Goal: Task Accomplishment & Management: Use online tool/utility

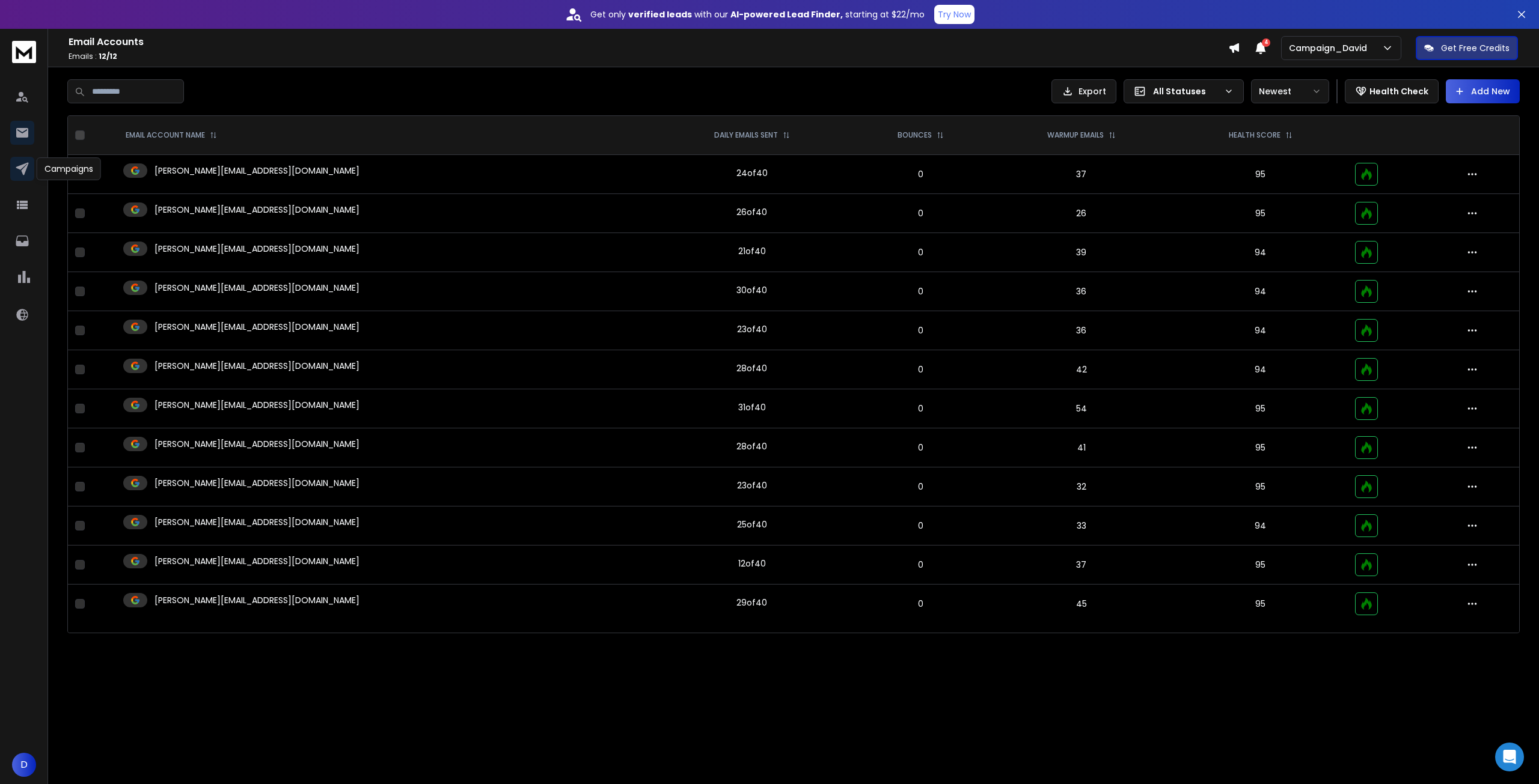
click at [21, 174] on icon at bounding box center [23, 169] width 15 height 15
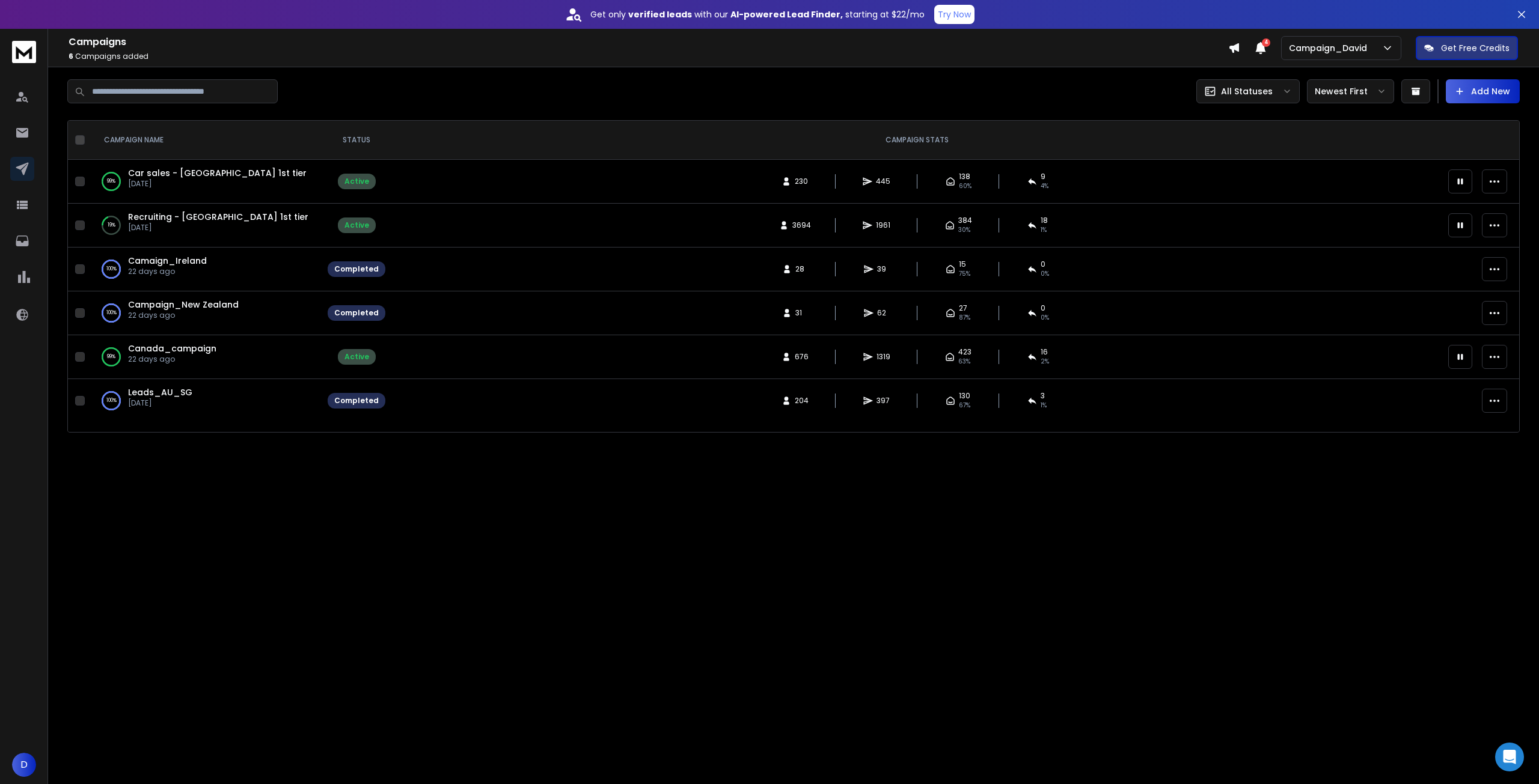
click at [208, 223] on p "[DATE]" at bounding box center [218, 228] width 180 height 10
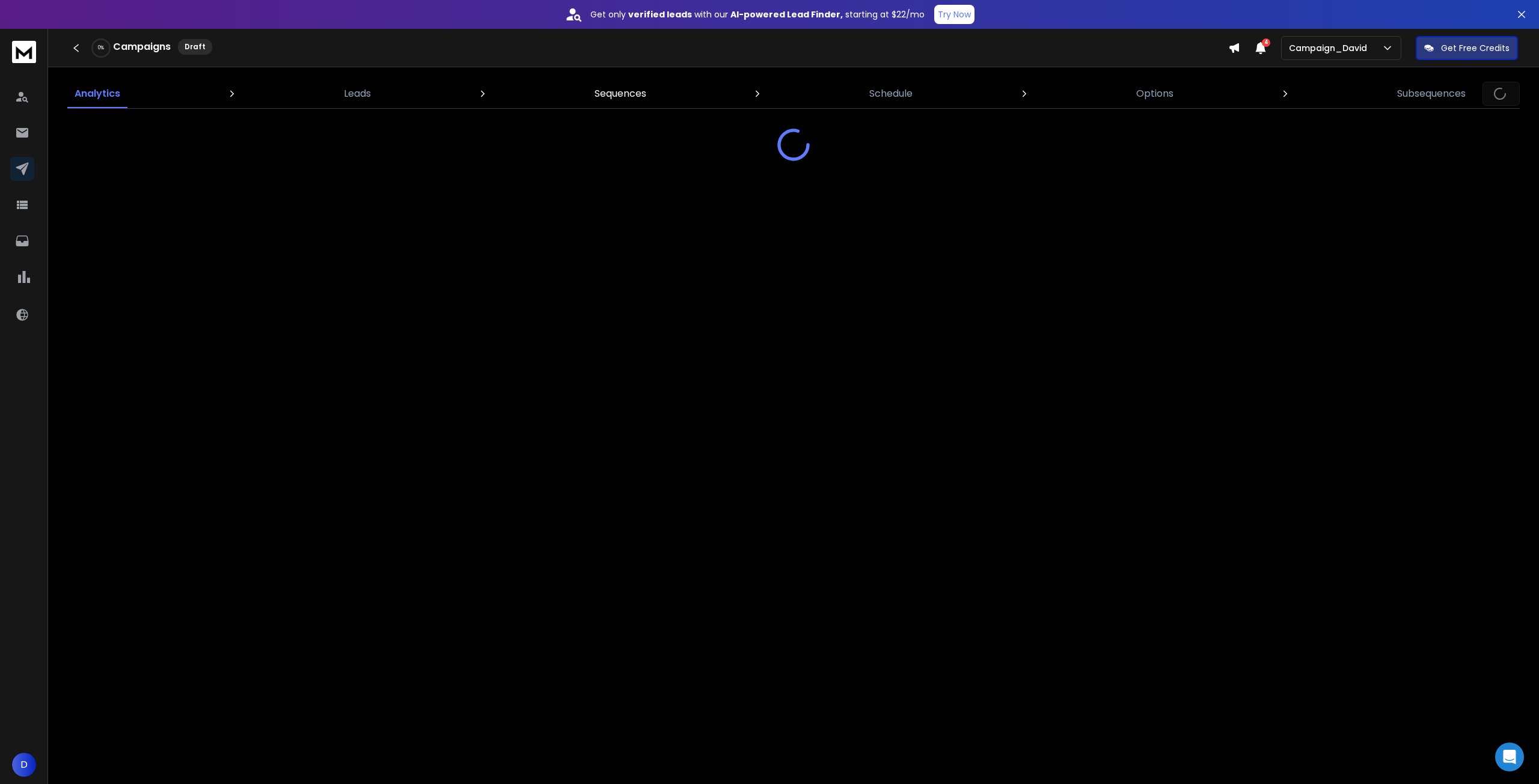
click at [601, 97] on p "Sequences" at bounding box center [620, 94] width 52 height 15
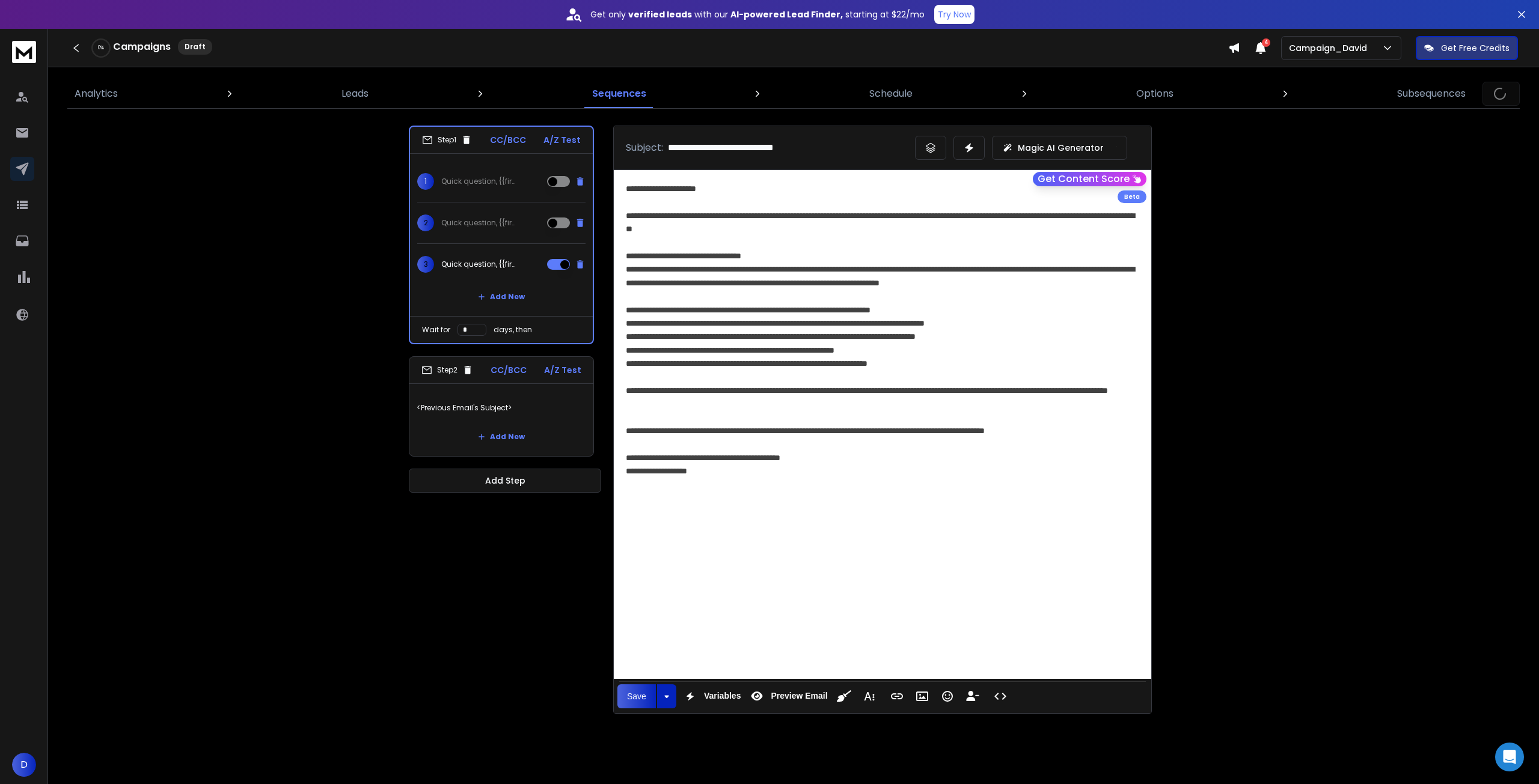
click at [500, 410] on p "<Previous Email's Subject>" at bounding box center [501, 408] width 170 height 33
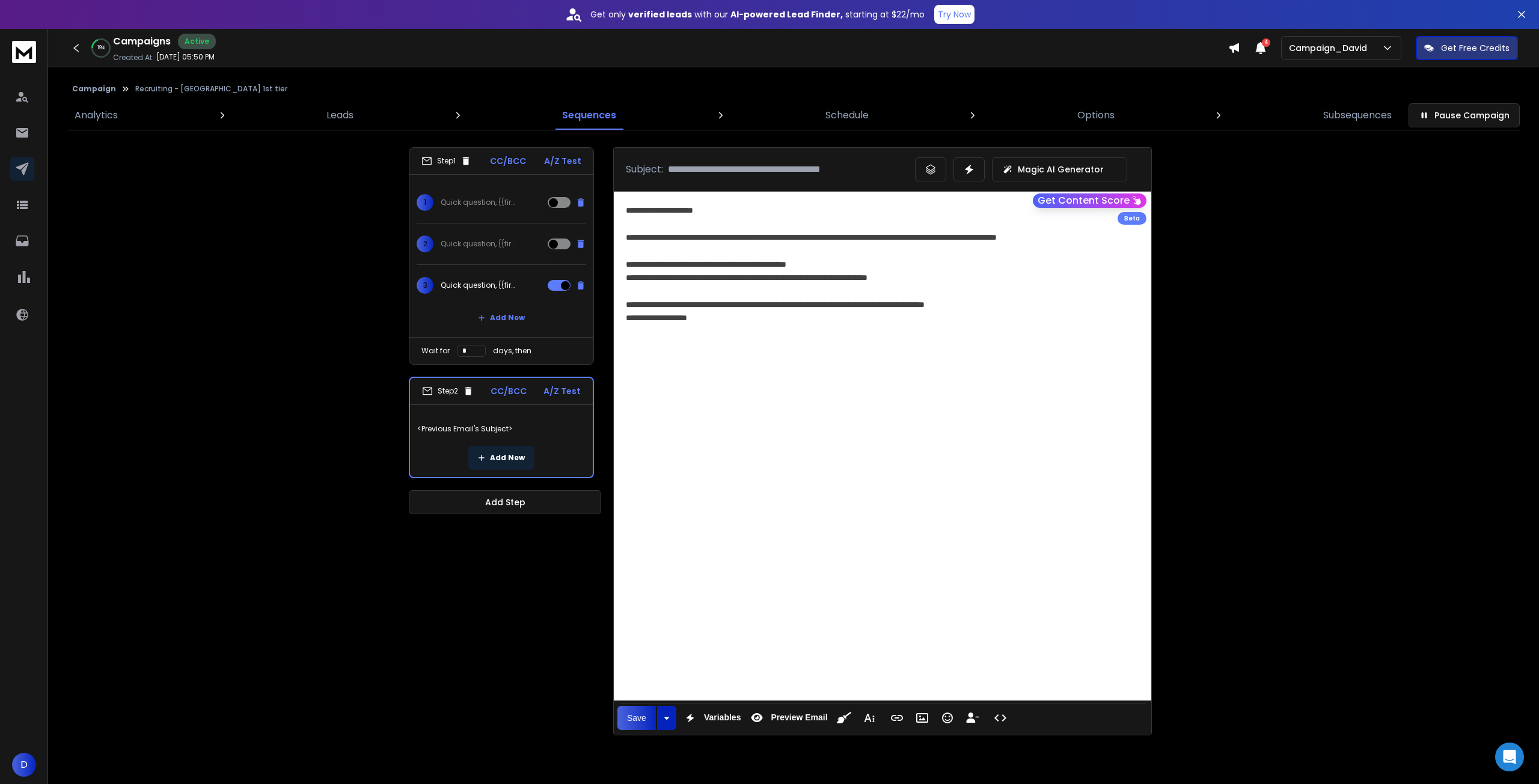
click at [520, 457] on button "Add New" at bounding box center [501, 458] width 66 height 24
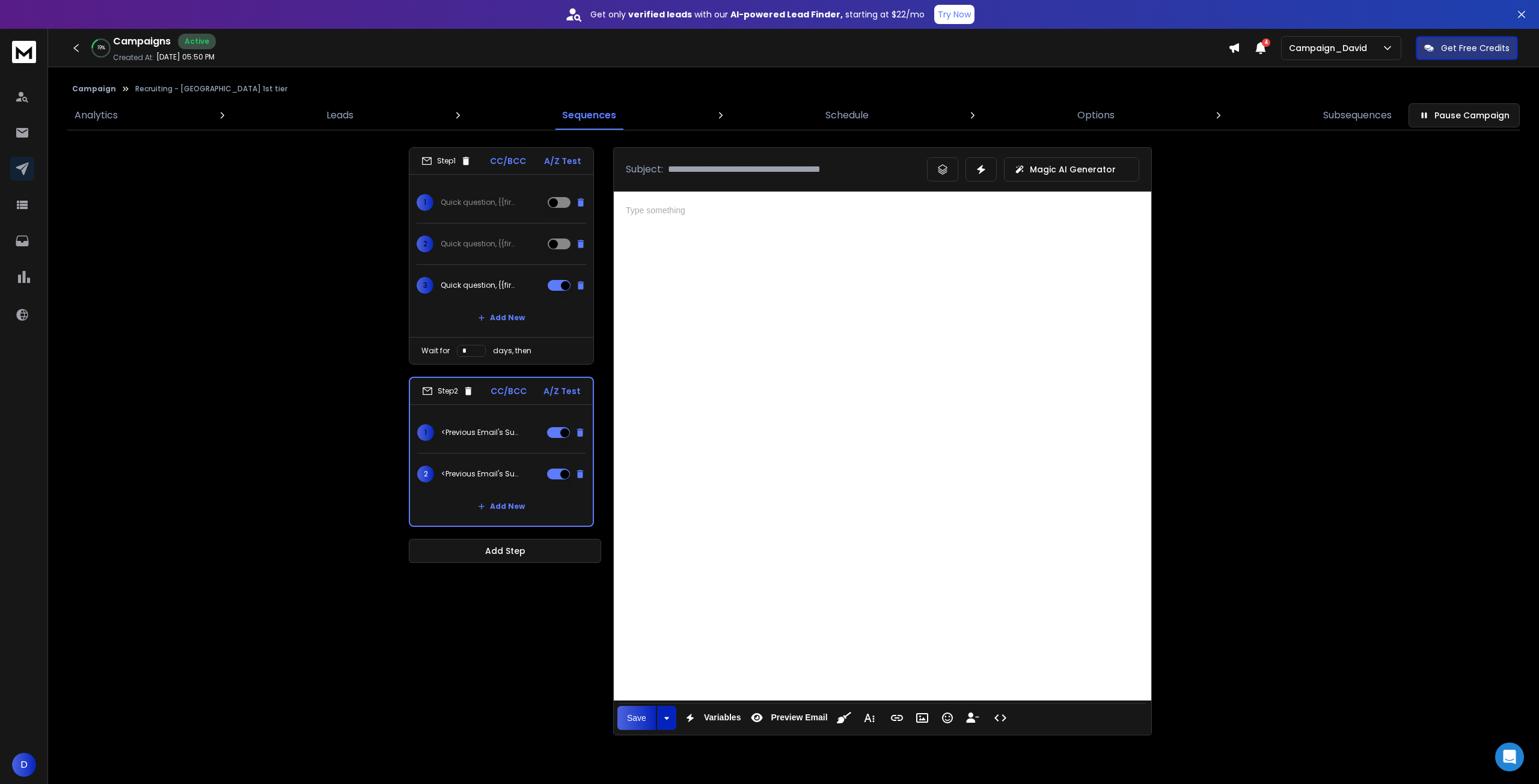
click at [494, 434] on p "<Previous Email's Subject>" at bounding box center [480, 432] width 77 height 10
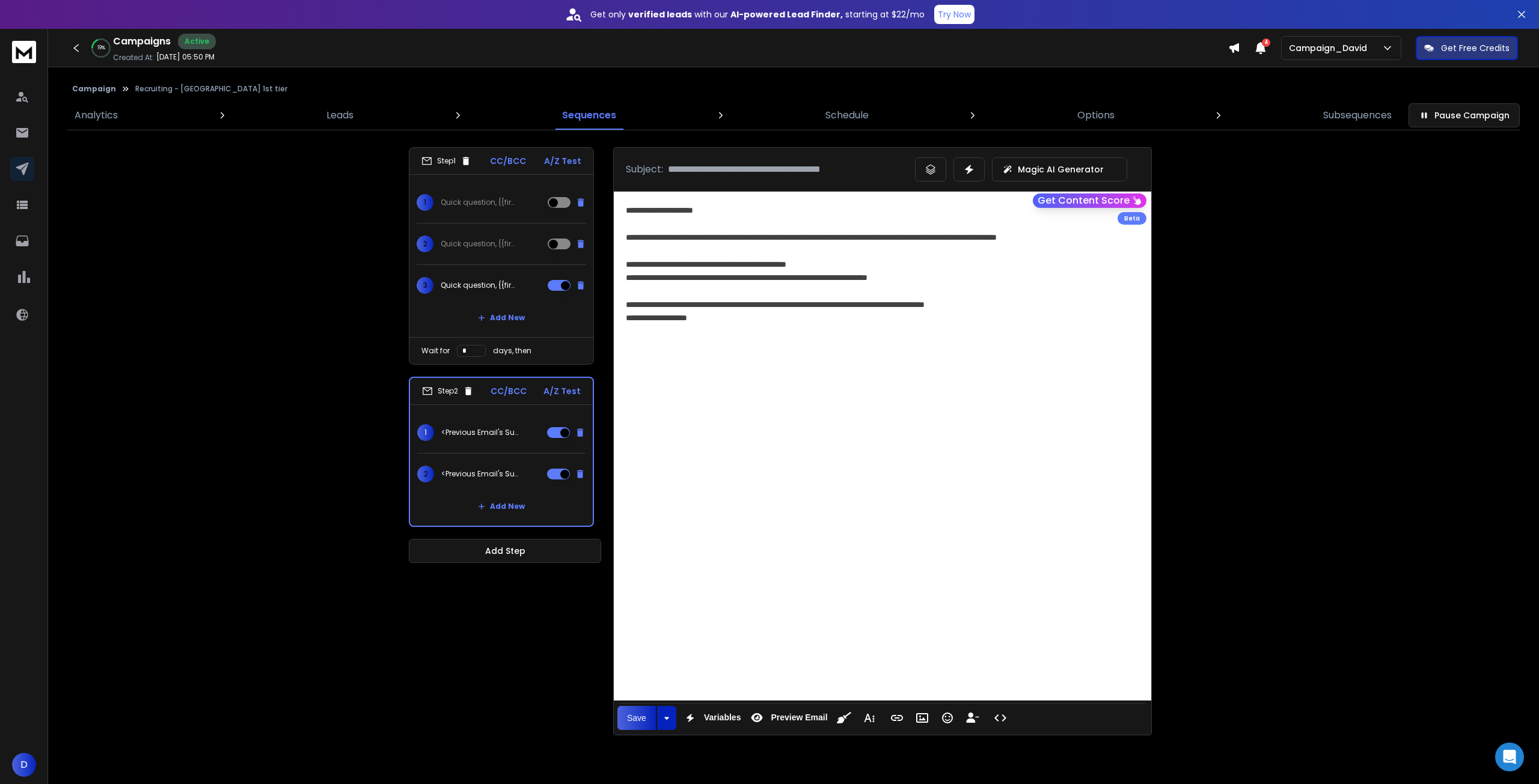
click at [503, 457] on div "2 <Previous Email's Subject>" at bounding box center [501, 474] width 169 height 41
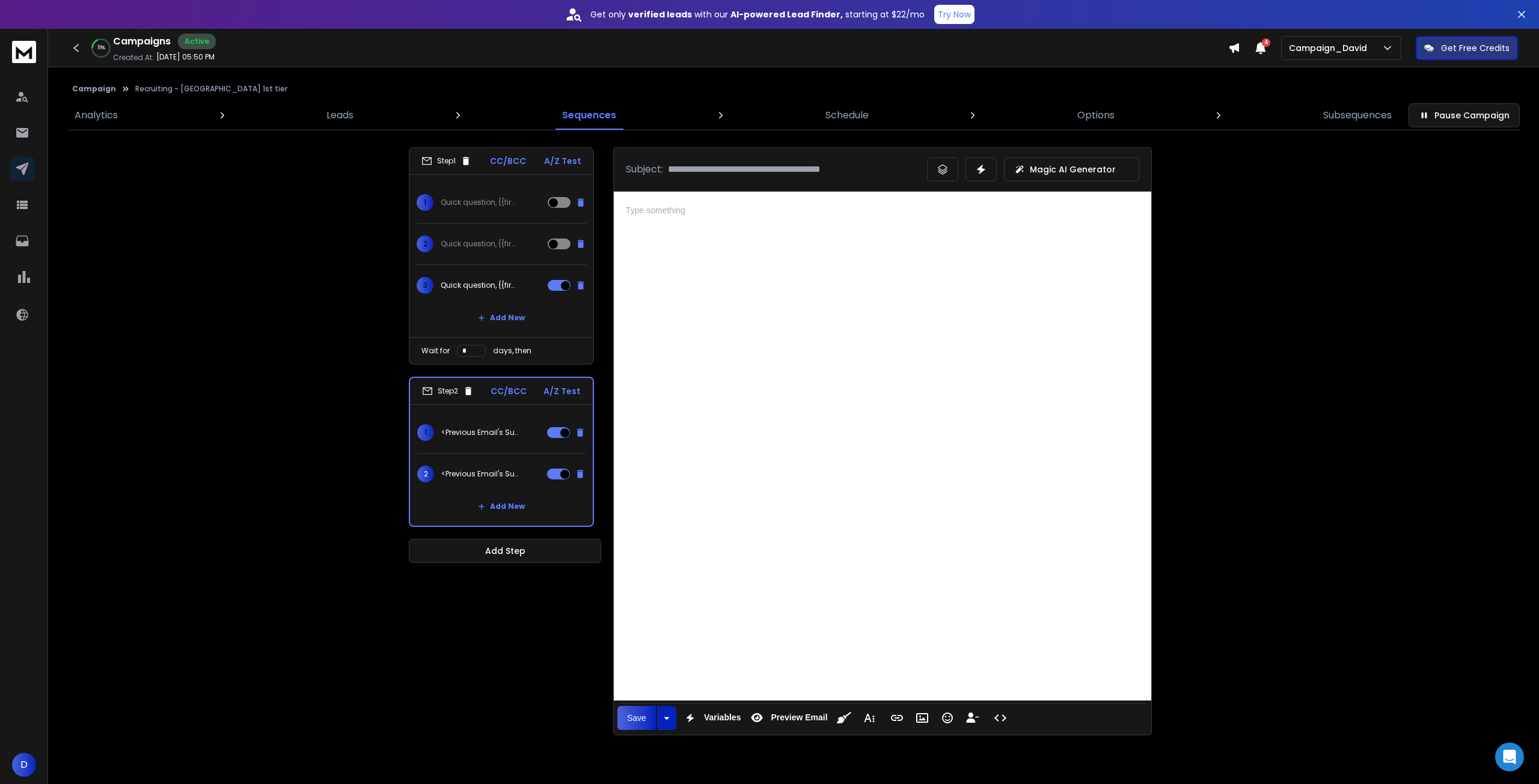
click at [550, 467] on div "2 <Previous Email's Subject>" at bounding box center [501, 474] width 169 height 41
click at [557, 471] on button "button" at bounding box center [559, 474] width 23 height 11
click at [484, 439] on div "1 <Previous Email's Subject>" at bounding box center [501, 433] width 169 height 41
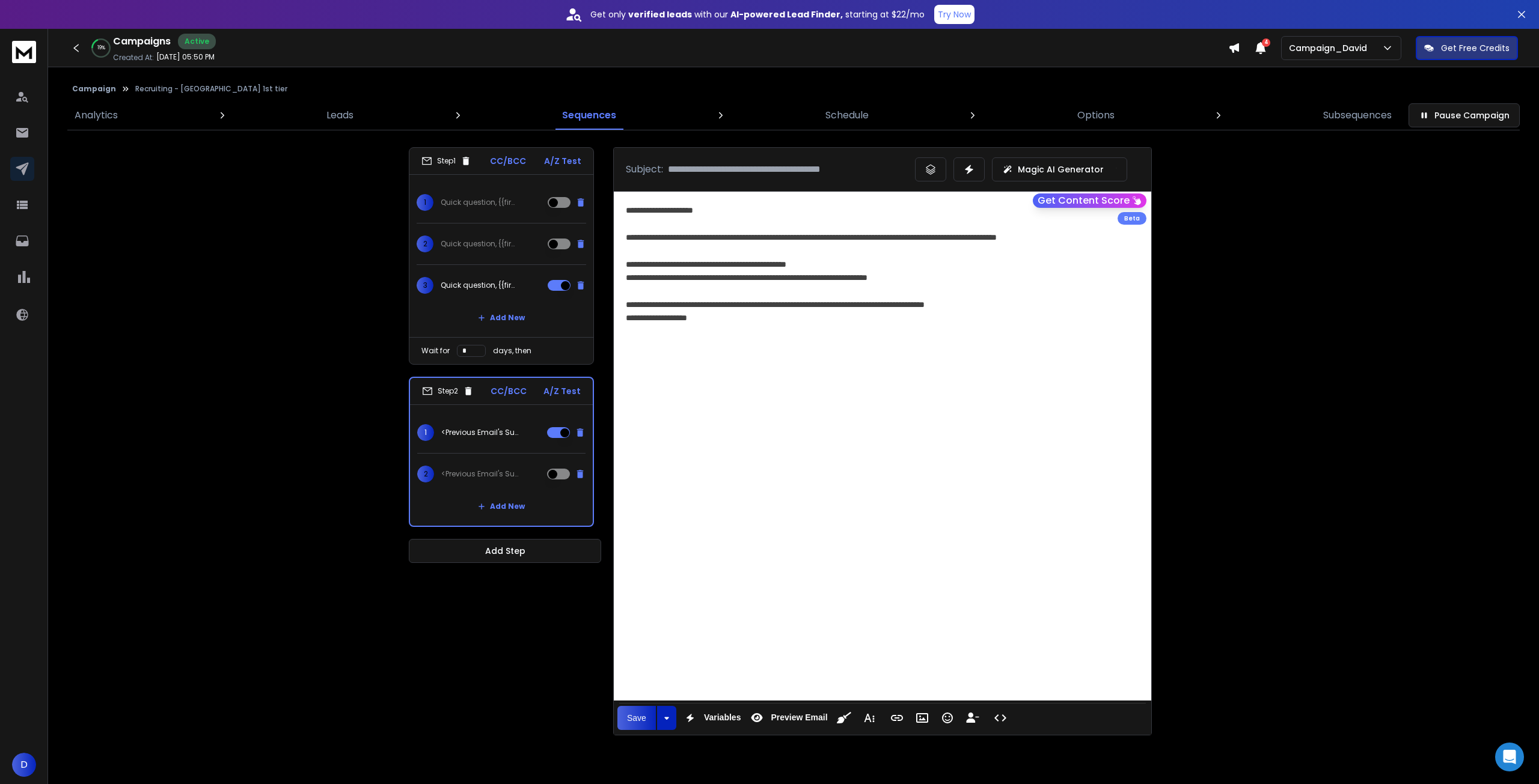
click at [488, 459] on div "2 <Previous Email's Subject>" at bounding box center [501, 474] width 169 height 41
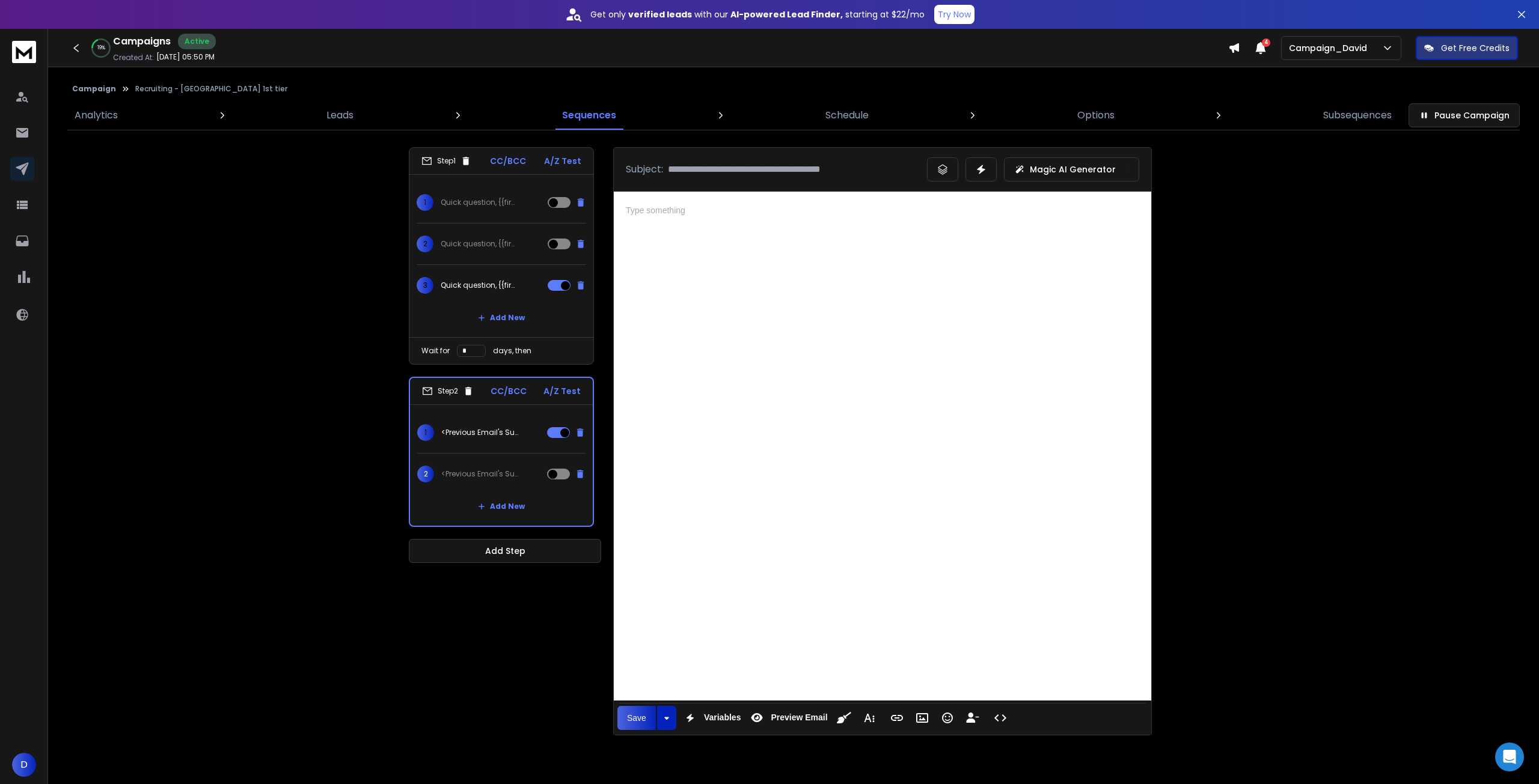
click at [551, 430] on button "button" at bounding box center [559, 432] width 23 height 11
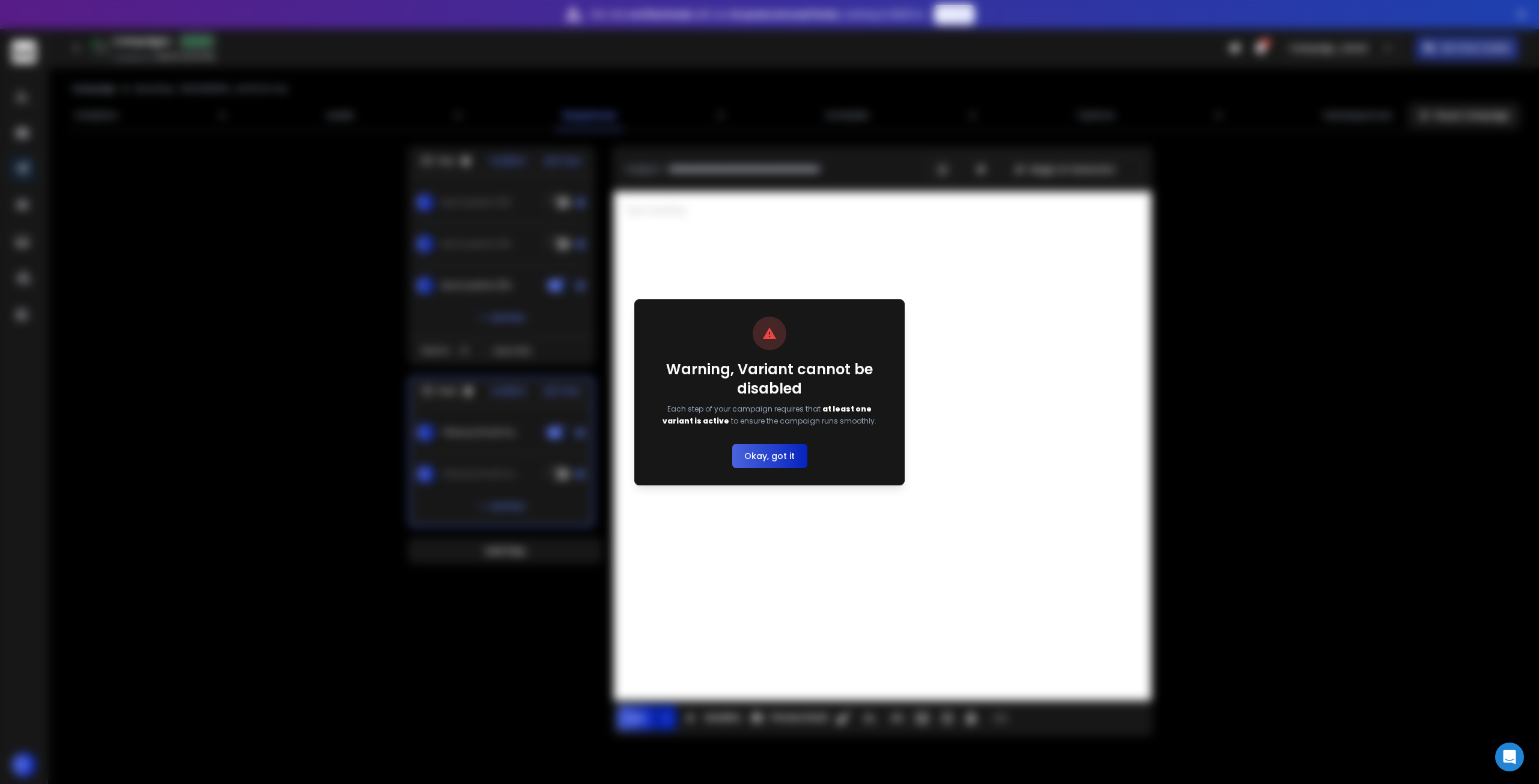
click at [742, 449] on button "Okay, got it" at bounding box center [769, 456] width 75 height 24
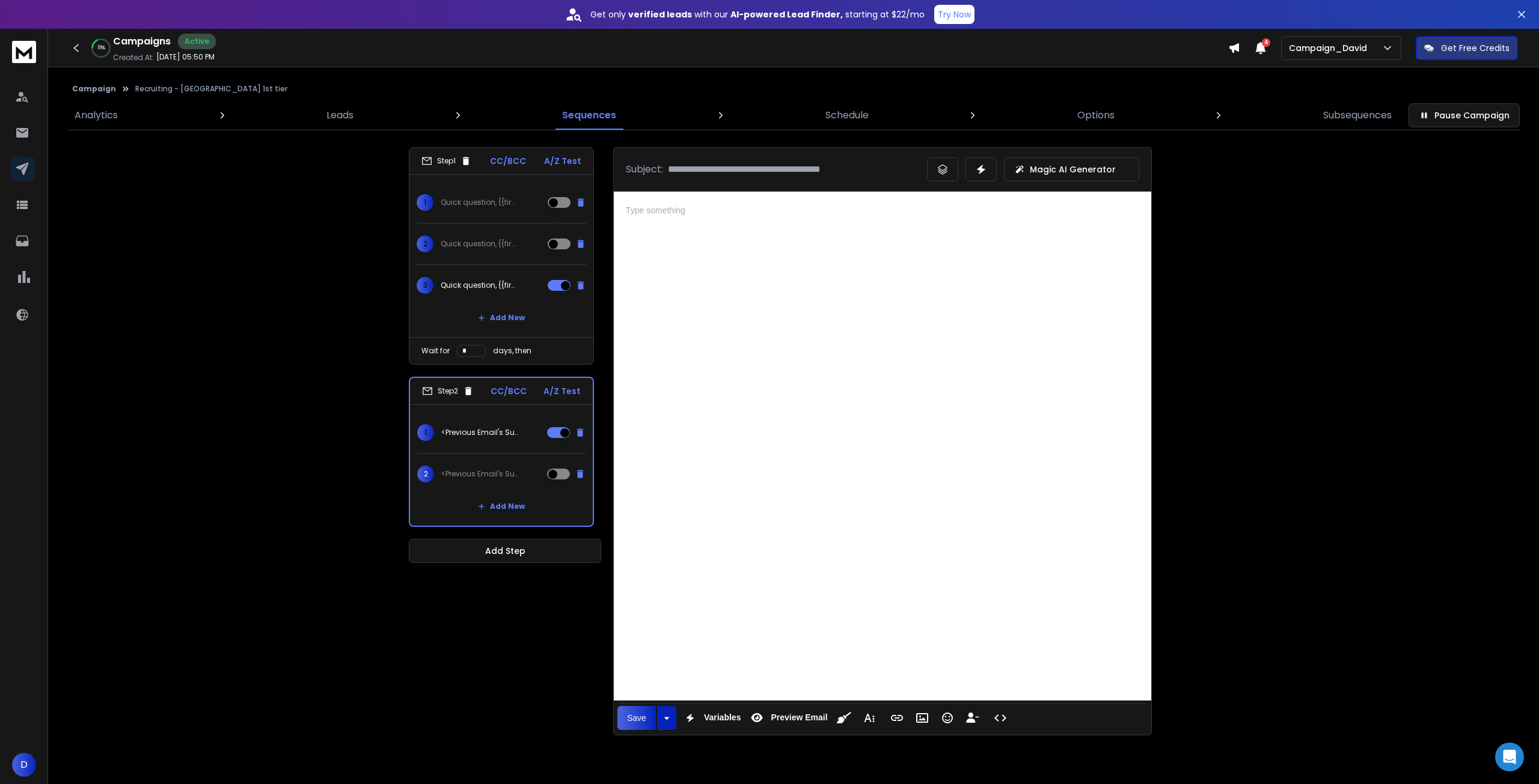
click at [558, 470] on button "button" at bounding box center [559, 474] width 23 height 11
click at [553, 432] on button "button" at bounding box center [559, 432] width 23 height 11
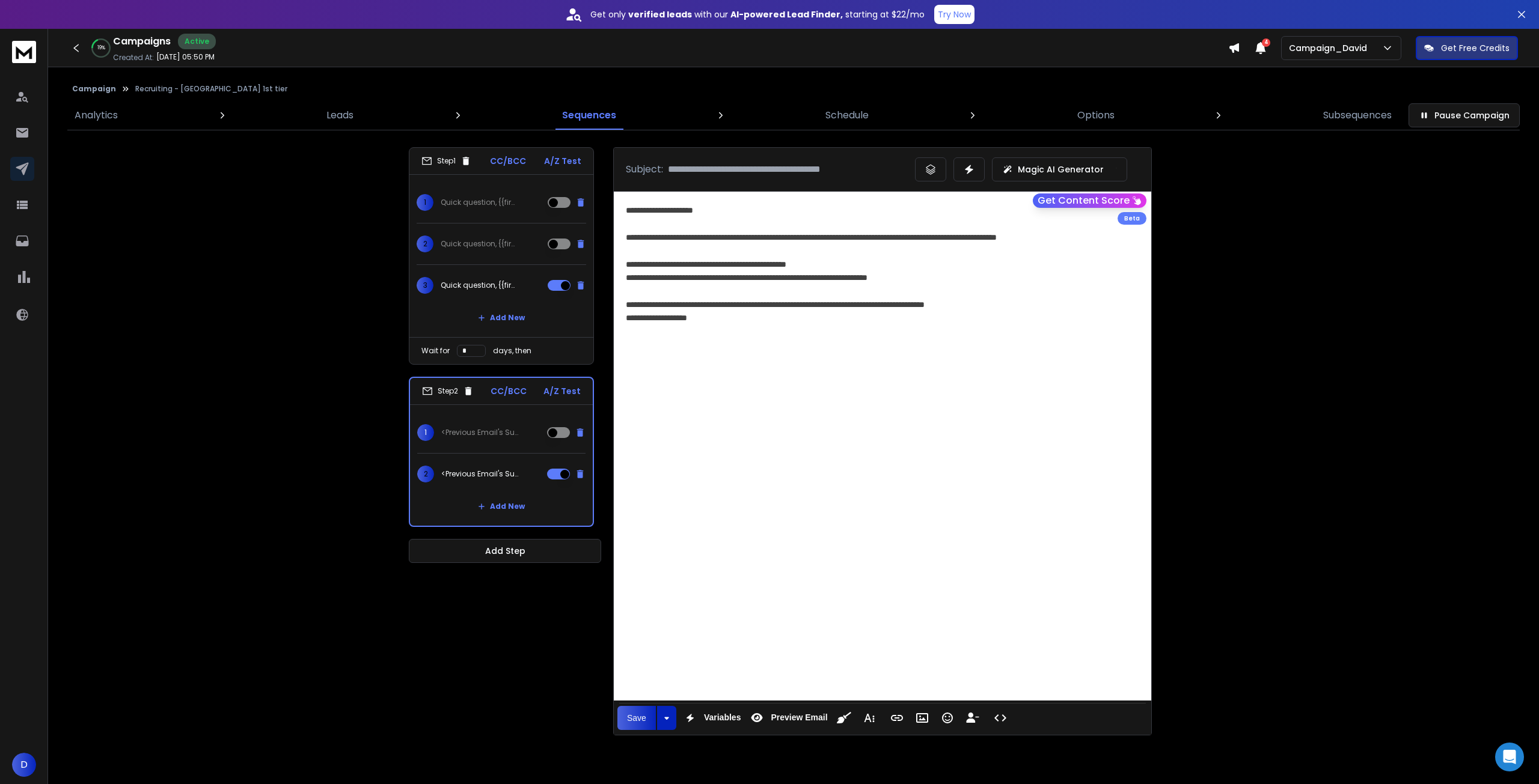
click at [502, 461] on div "2 <Previous Email's Subject>" at bounding box center [501, 474] width 169 height 41
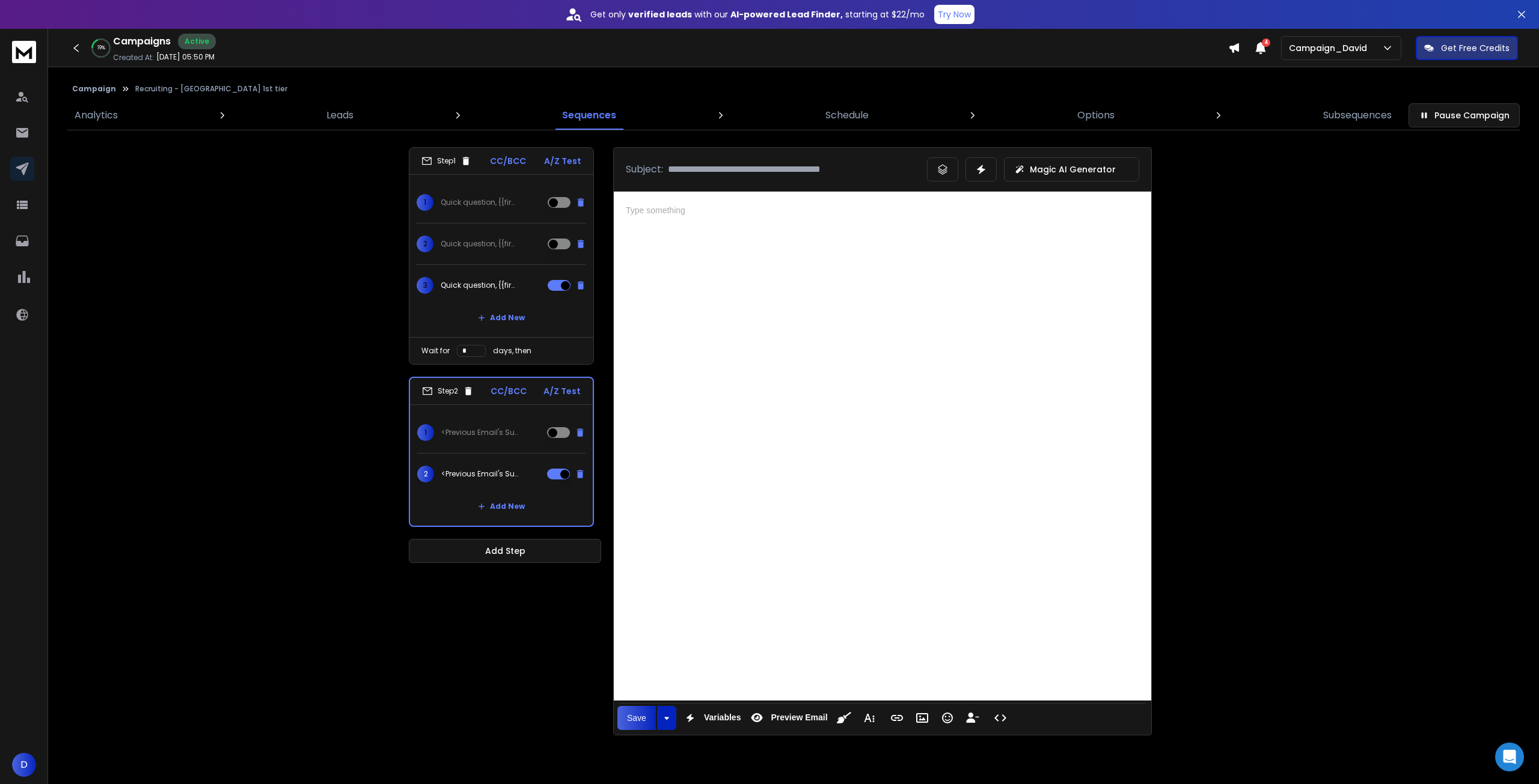
click at [686, 454] on div at bounding box center [882, 446] width 537 height 509
click at [558, 474] on button "button" at bounding box center [559, 474] width 23 height 11
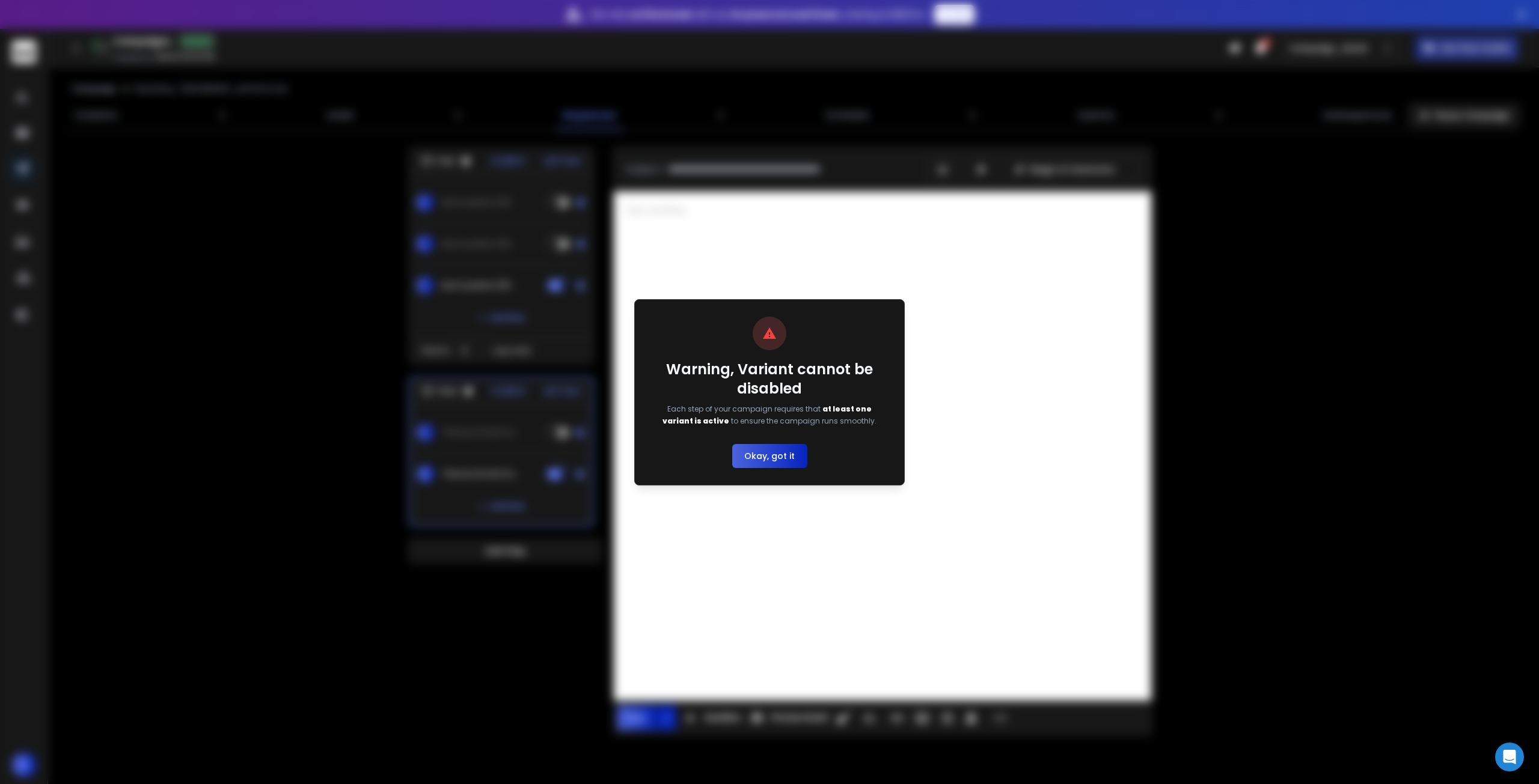
click at [746, 461] on button "Okay, got it" at bounding box center [769, 456] width 75 height 24
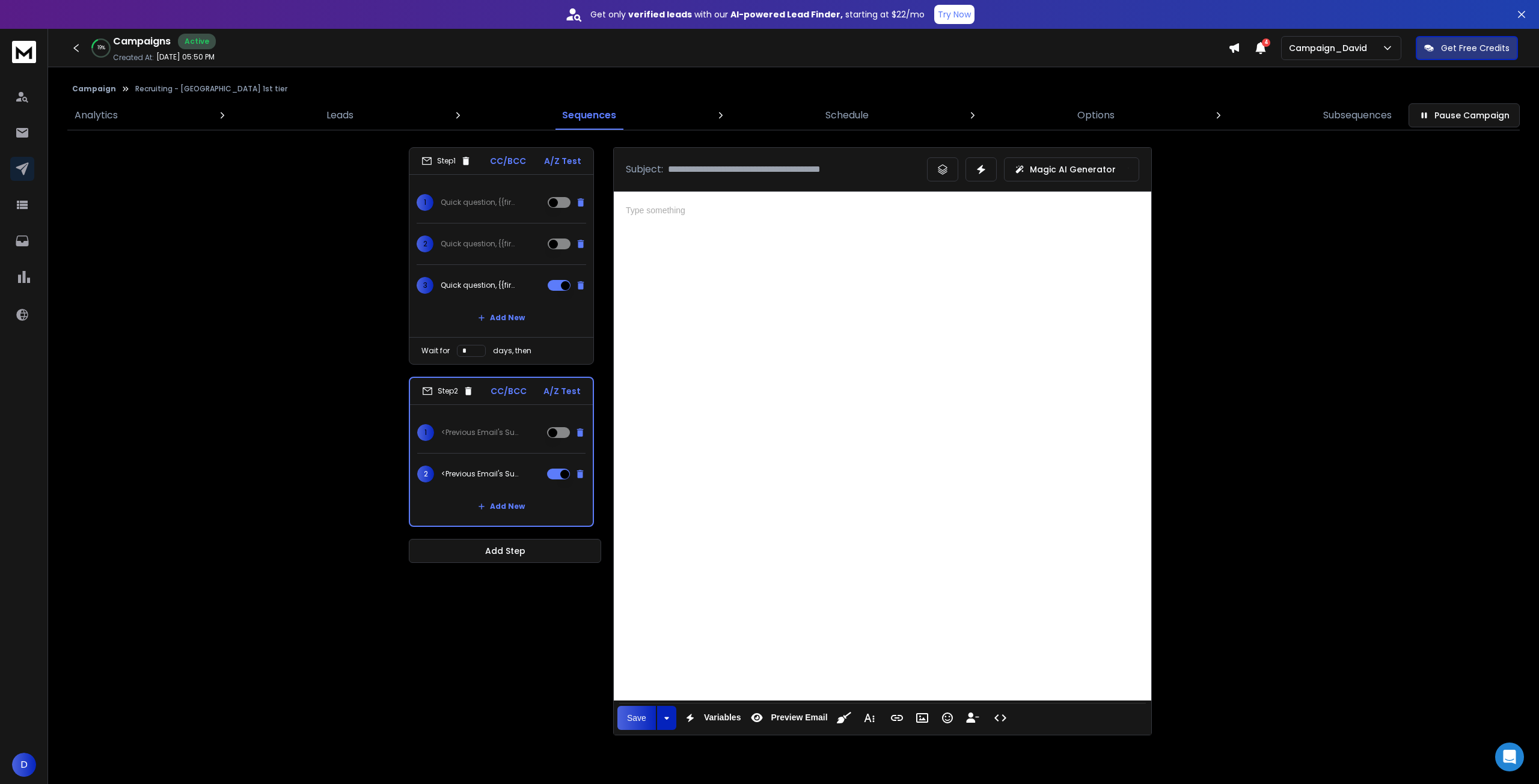
click at [504, 467] on div "2 <Previous Email's Subject>" at bounding box center [468, 474] width 101 height 17
click at [581, 476] on icon at bounding box center [580, 474] width 11 height 11
